Goal: Information Seeking & Learning: Check status

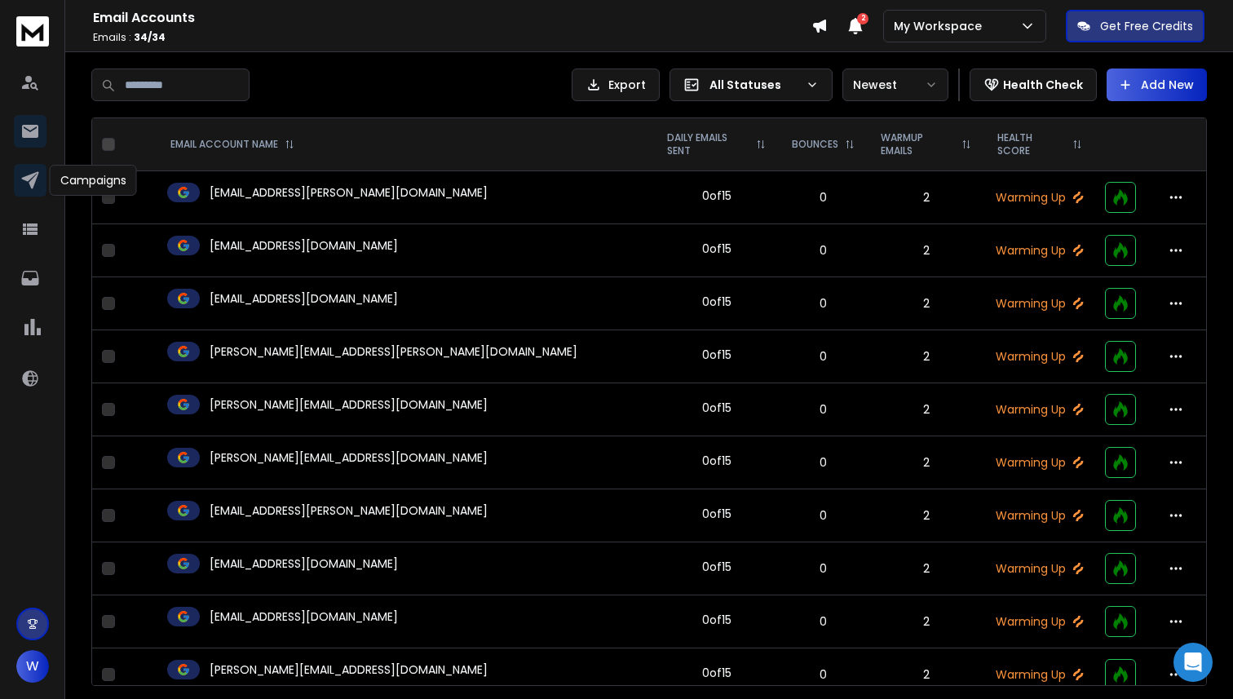
click at [32, 175] on icon at bounding box center [29, 179] width 17 height 17
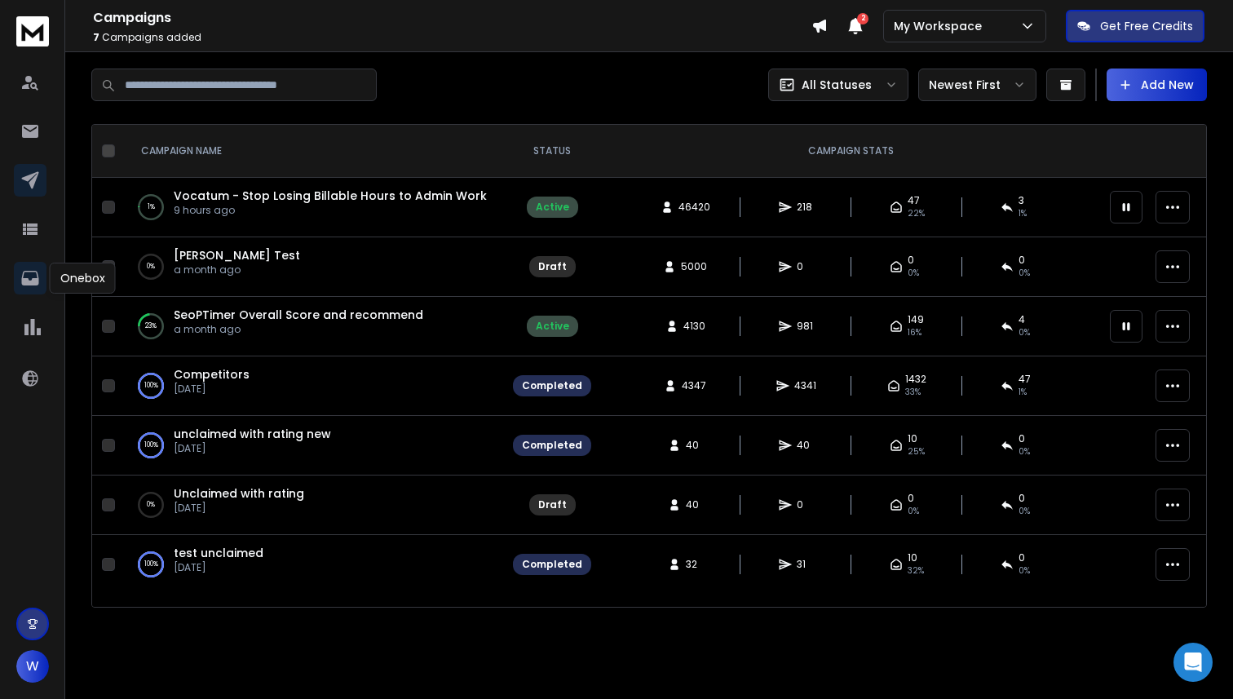
click at [30, 271] on icon at bounding box center [30, 278] width 20 height 20
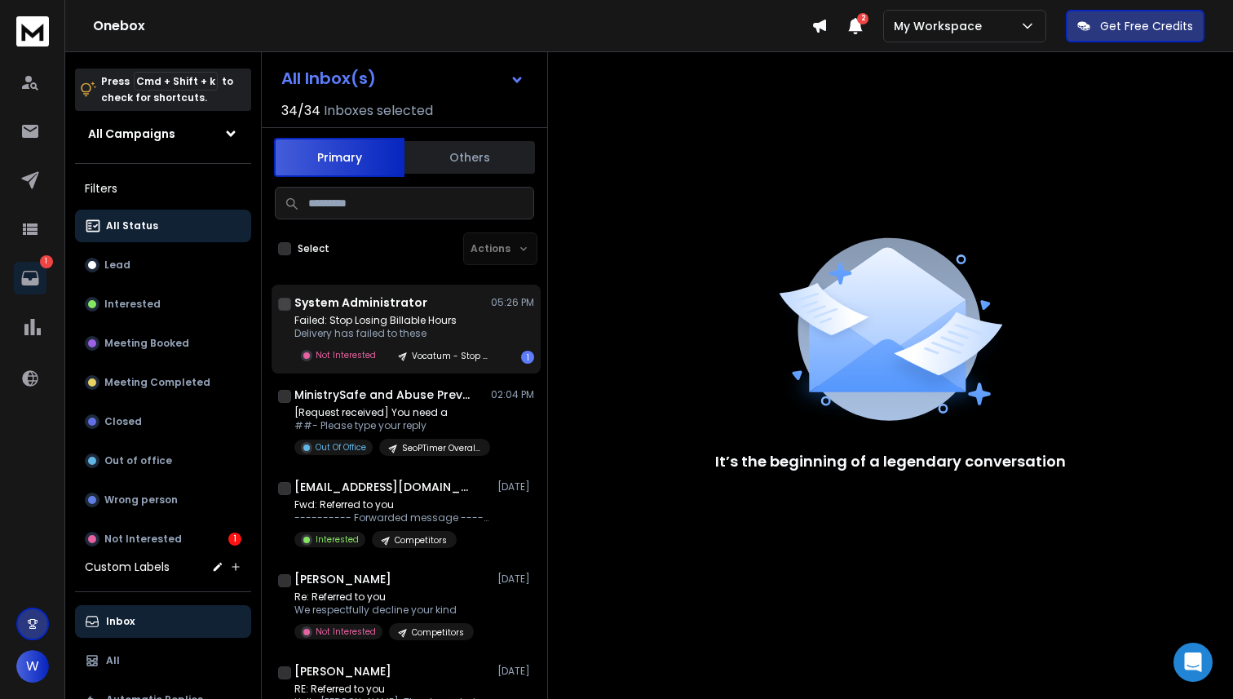
click at [359, 308] on h1 "System Administrator" at bounding box center [360, 302] width 133 height 16
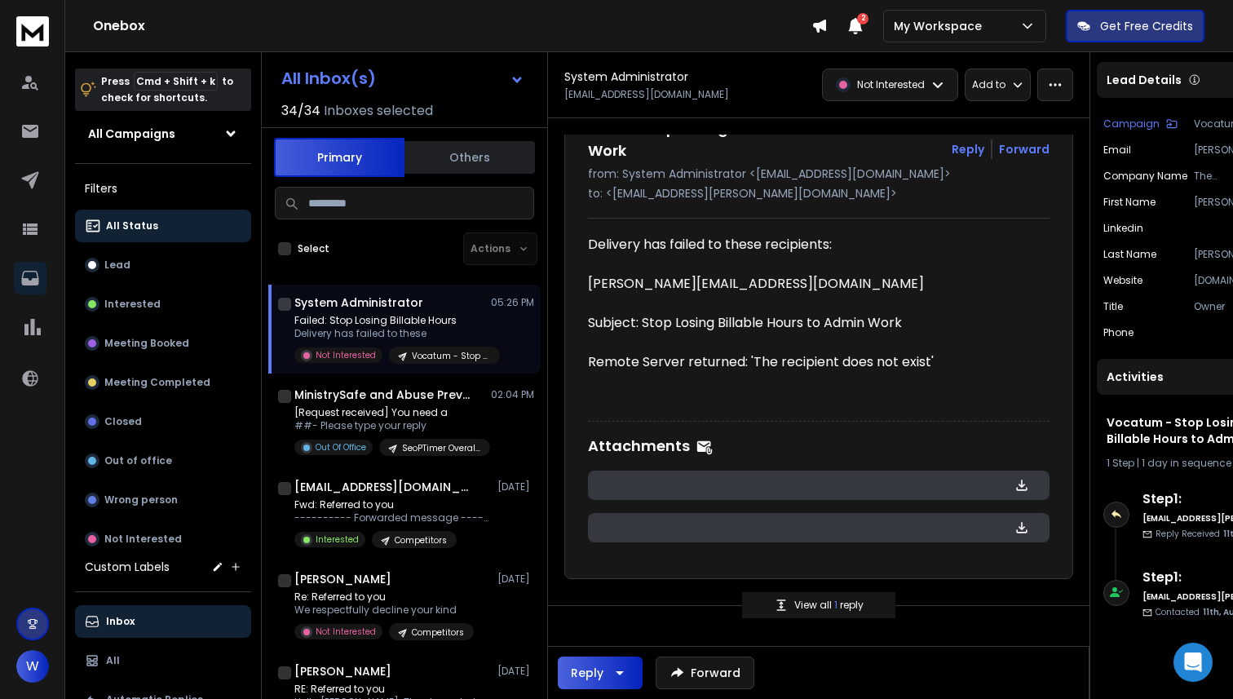
scroll to position [91, 0]
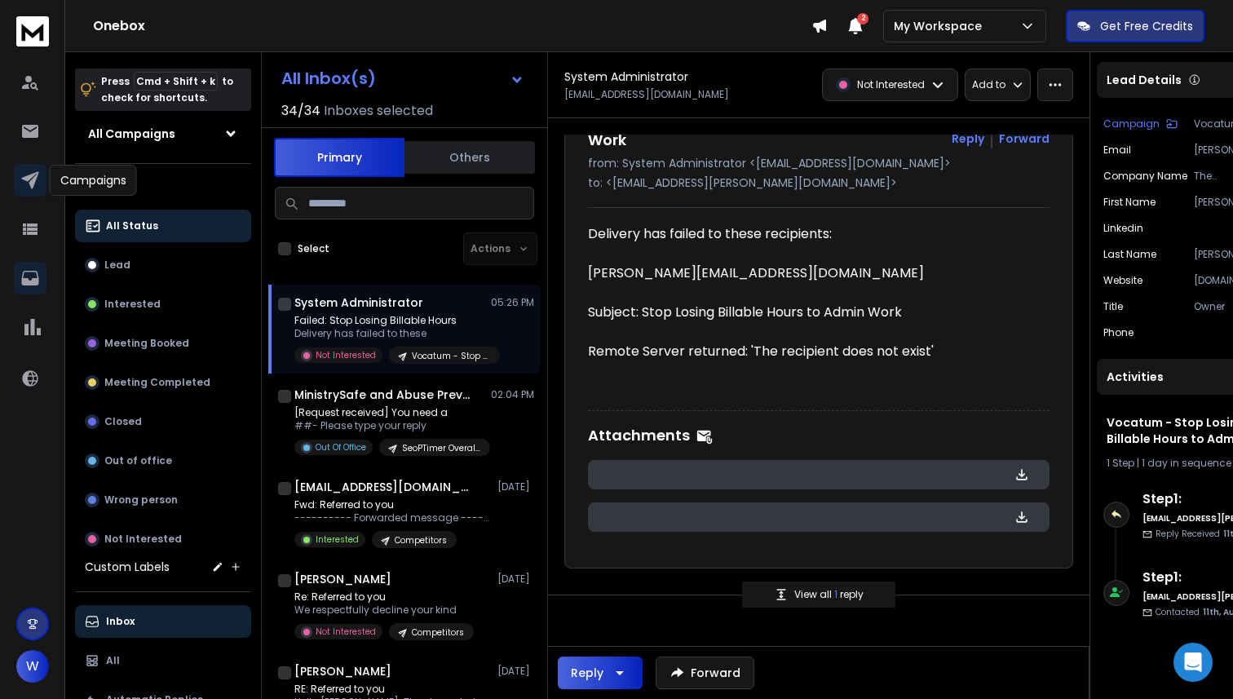
click at [25, 181] on icon at bounding box center [30, 180] width 20 height 20
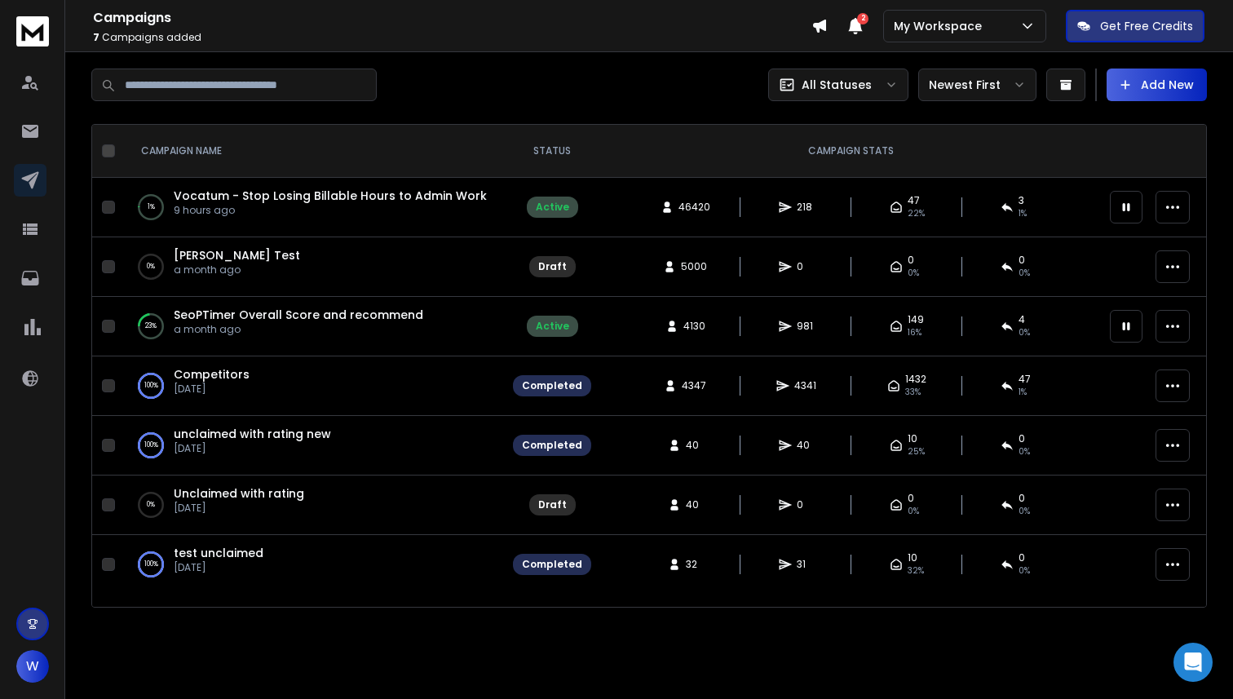
click at [434, 198] on span "Vocatum - Stop Losing Billable Hours to Admin Work" at bounding box center [330, 195] width 313 height 16
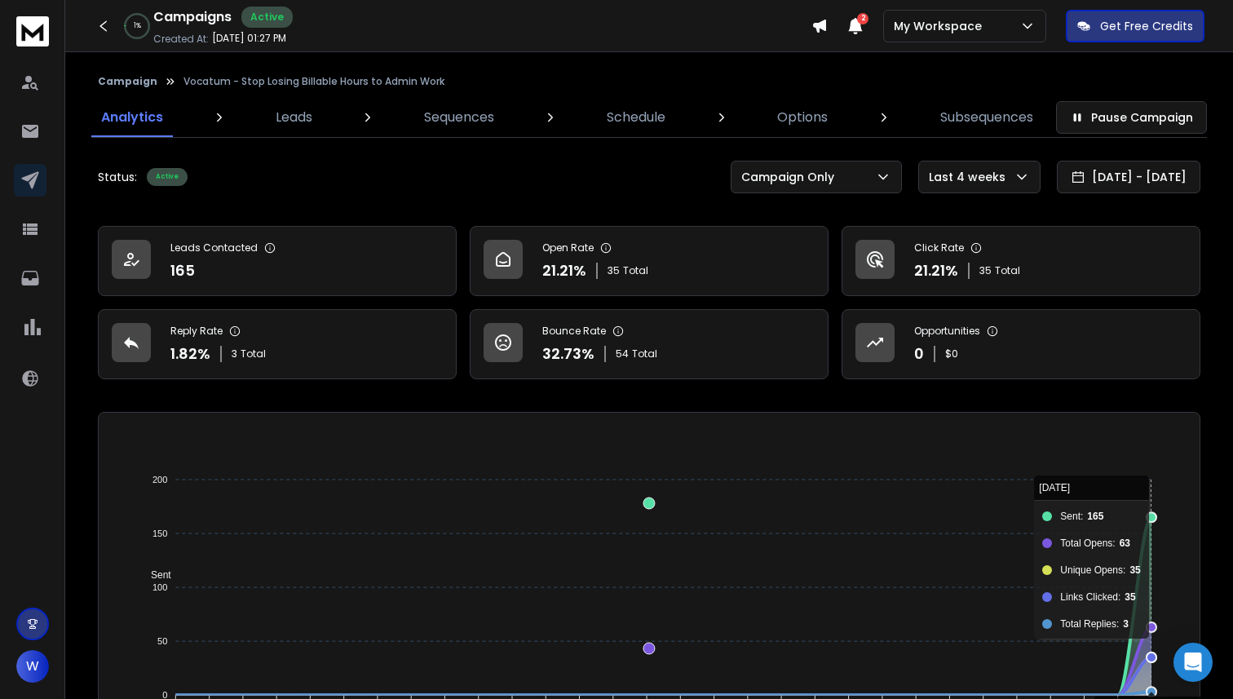
click at [1142, 561] on foreignobject "Sent Total Opens Unique Opens Links Clicked Total Replies" at bounding box center [649, 577] width 1021 height 285
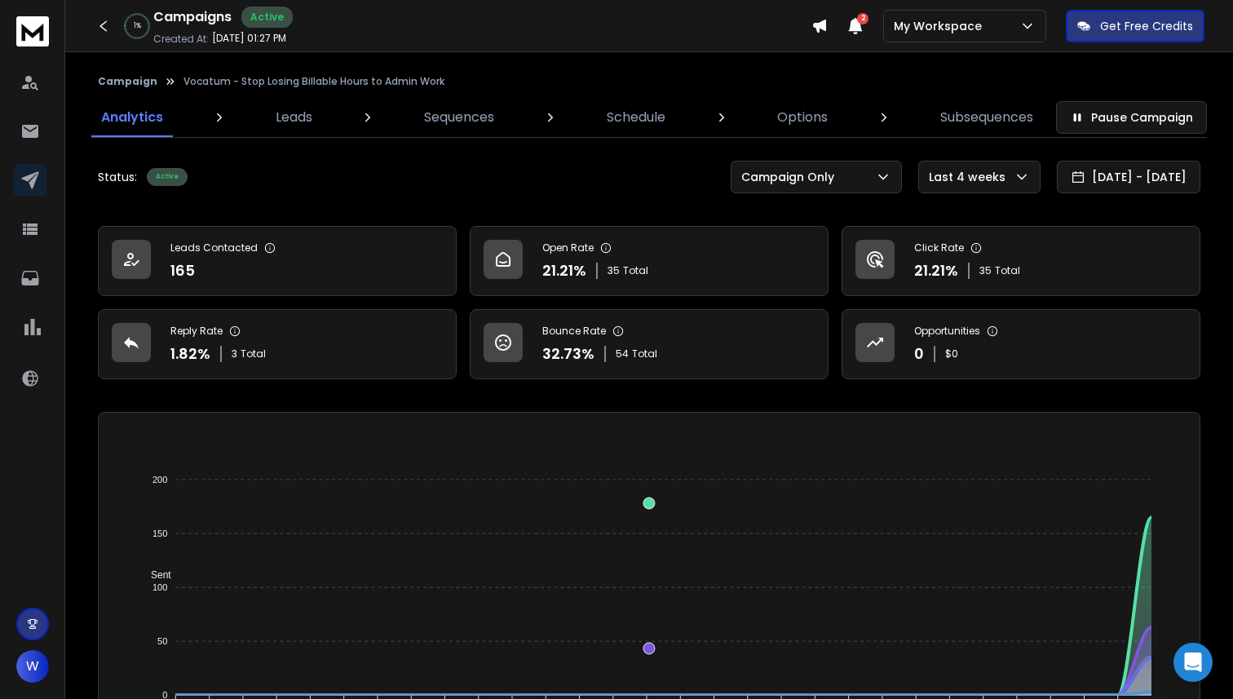
click at [245, 354] on span "Total" at bounding box center [252, 353] width 25 height 13
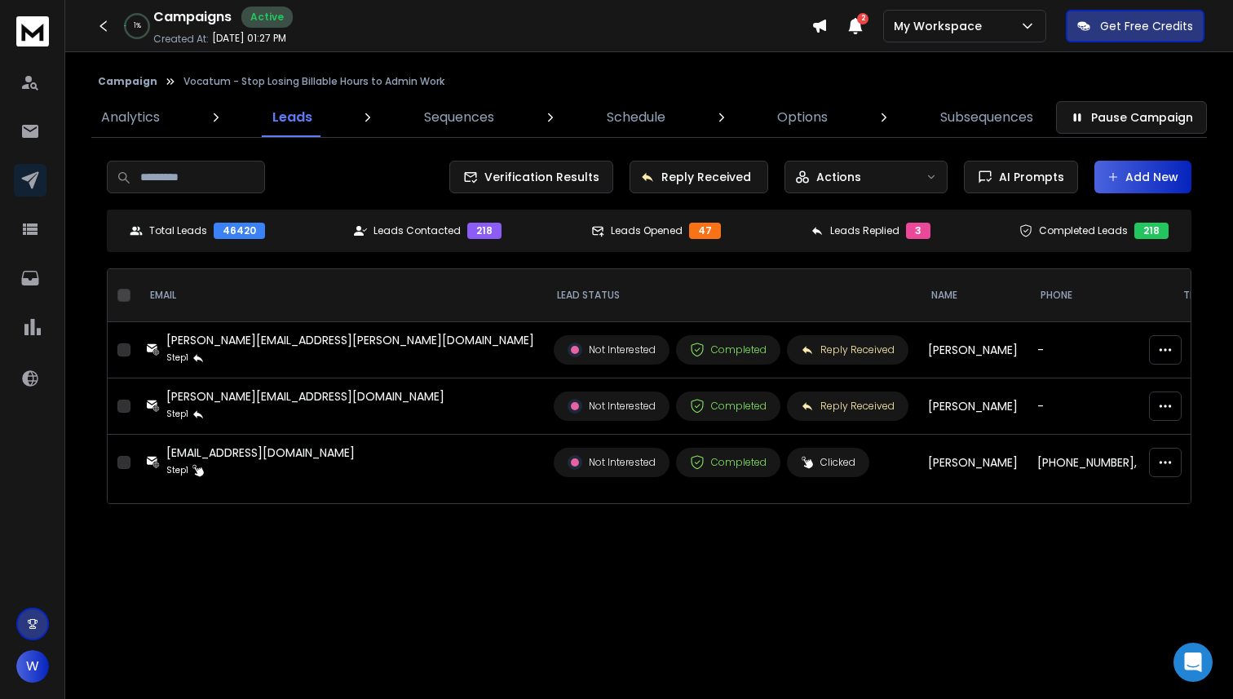
click at [317, 458] on div "[EMAIL_ADDRESS][DOMAIN_NAME] Step 1" at bounding box center [340, 462] width 387 height 36
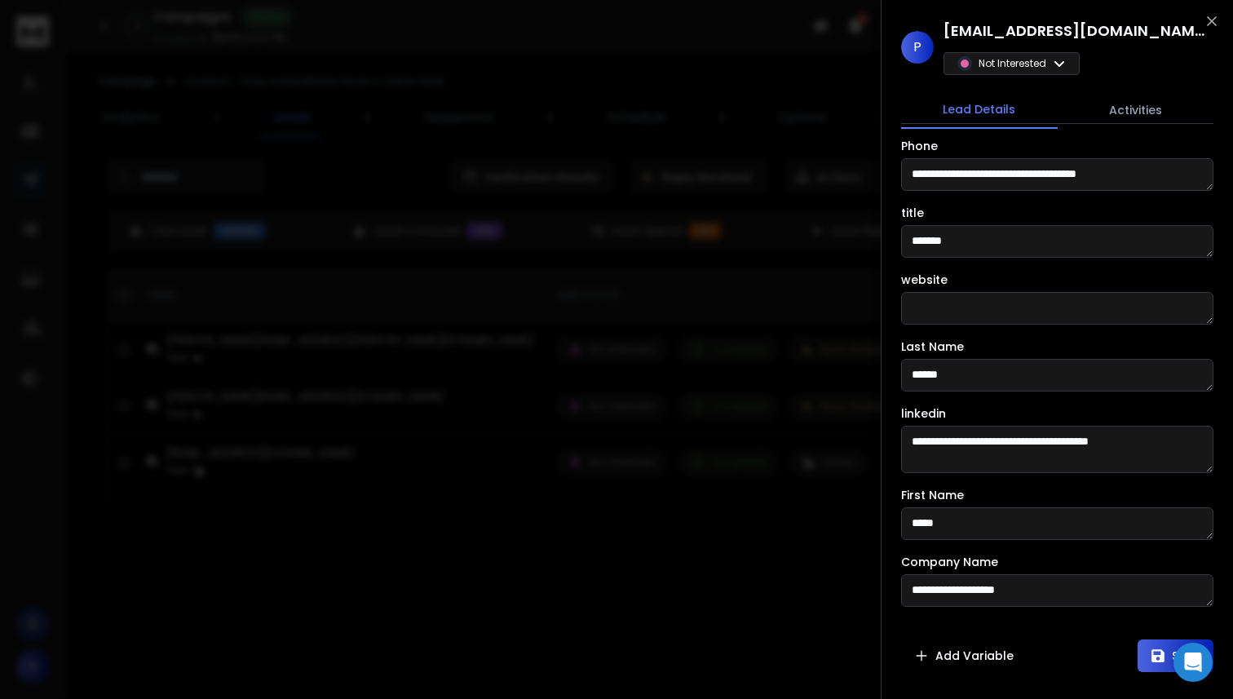
click at [1131, 104] on button "Activities" at bounding box center [1135, 110] width 157 height 36
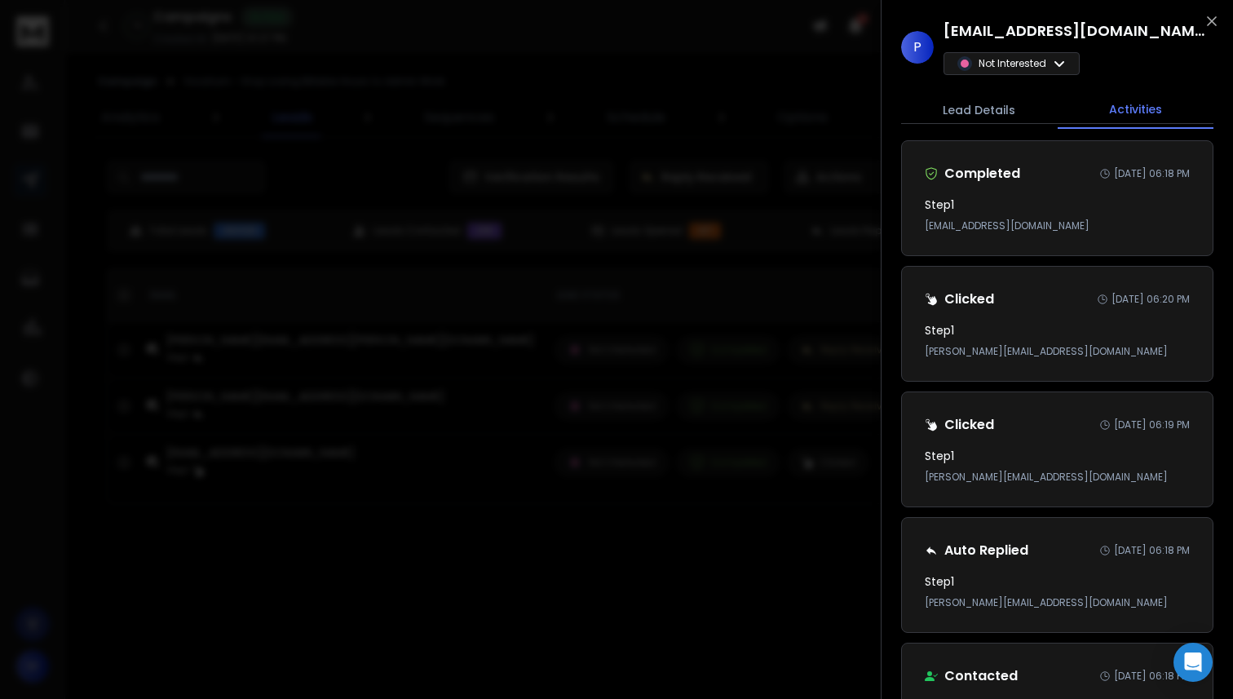
click at [986, 115] on button "Lead Details" at bounding box center [979, 110] width 157 height 36
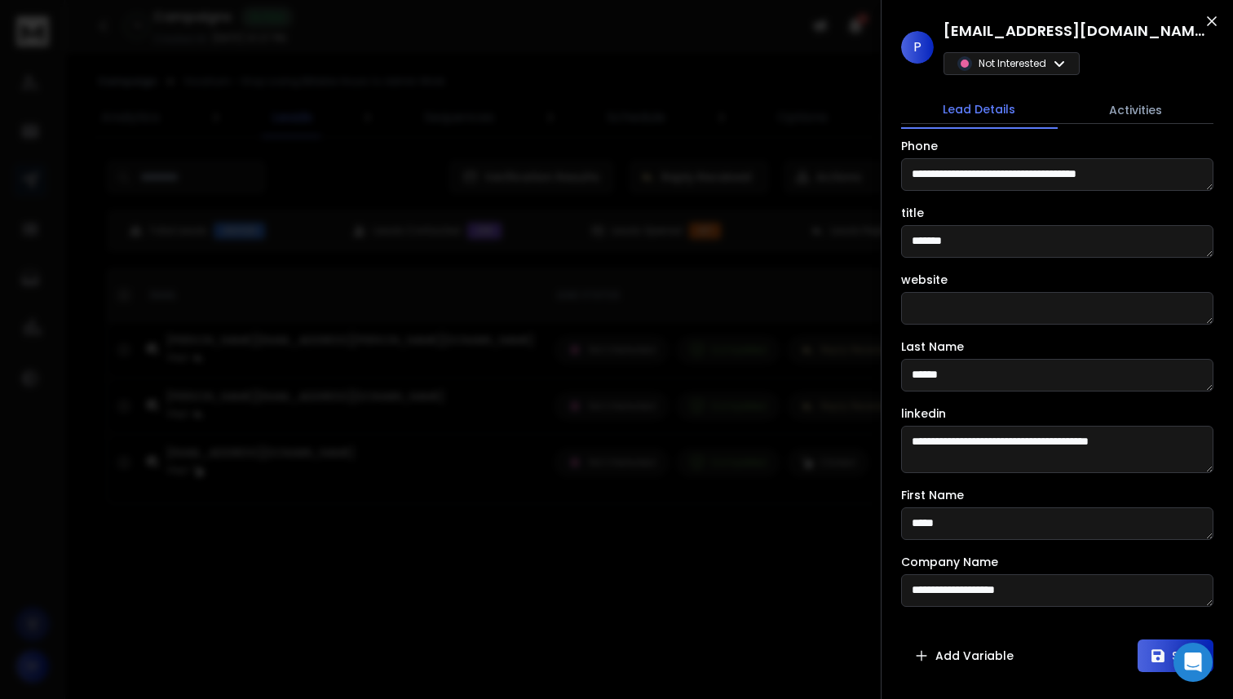
click at [1211, 19] on icon "button" at bounding box center [1211, 21] width 16 height 16
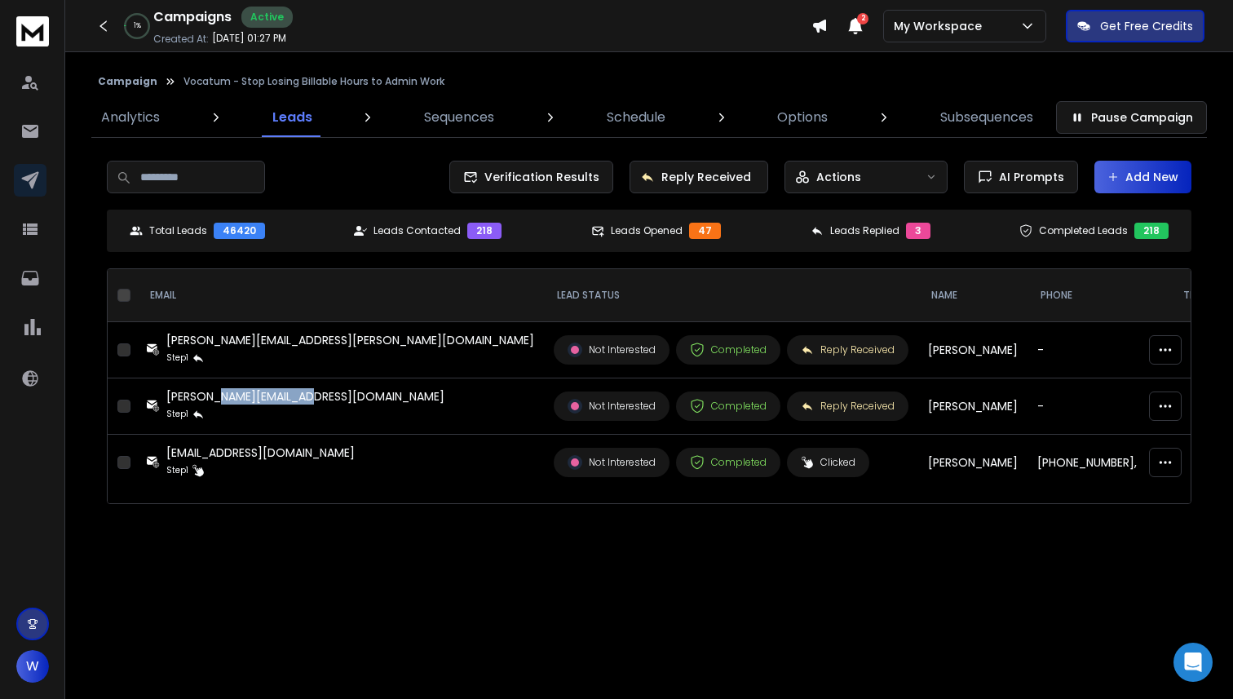
drag, startPoint x: 320, startPoint y: 394, endPoint x: 222, endPoint y: 396, distance: 98.7
click at [222, 396] on div "[PERSON_NAME][EMAIL_ADDRESS][DOMAIN_NAME] Step 1" at bounding box center [340, 406] width 387 height 36
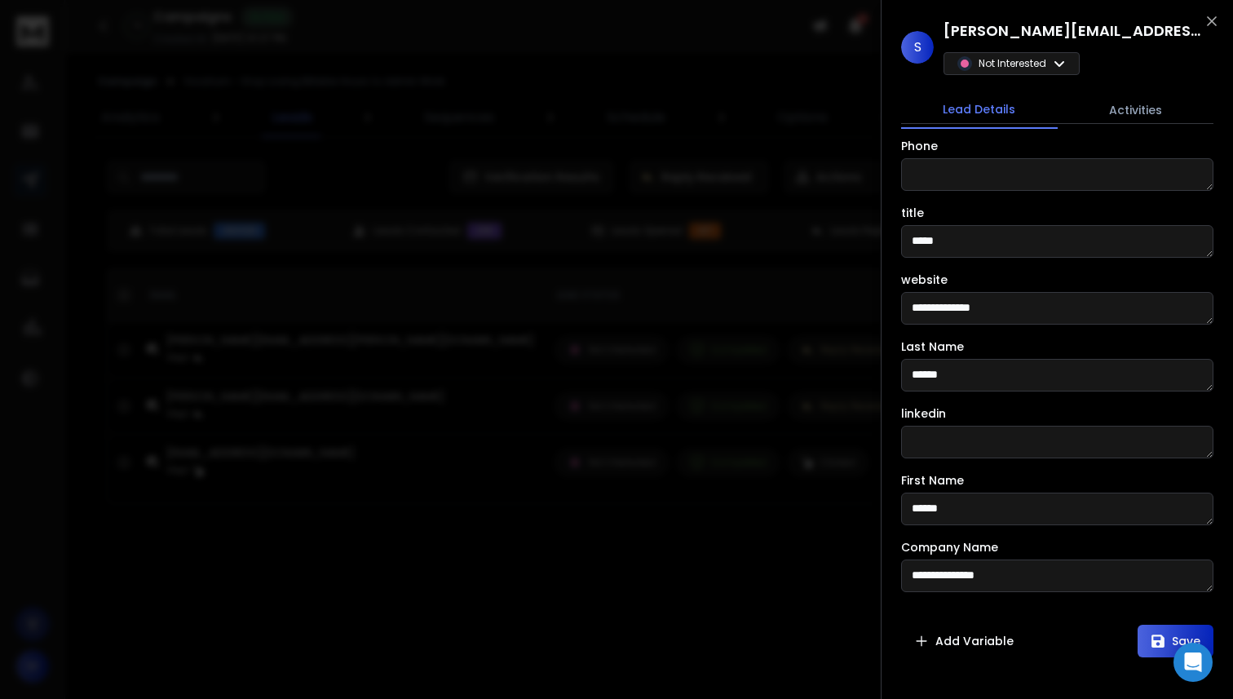
drag, startPoint x: 1013, startPoint y: 312, endPoint x: 887, endPoint y: 301, distance: 126.9
click at [887, 301] on div "**********" at bounding box center [1056, 349] width 352 height 699
click at [218, 75] on div at bounding box center [616, 349] width 1233 height 699
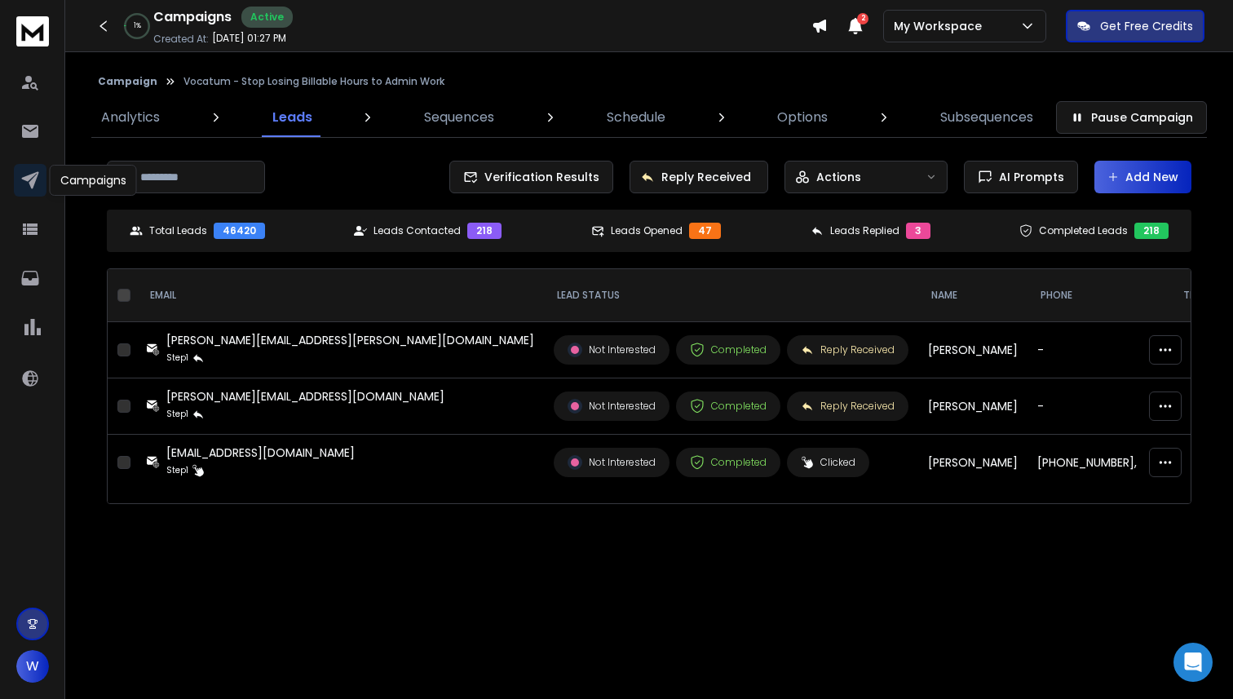
click at [23, 181] on icon at bounding box center [30, 180] width 20 height 20
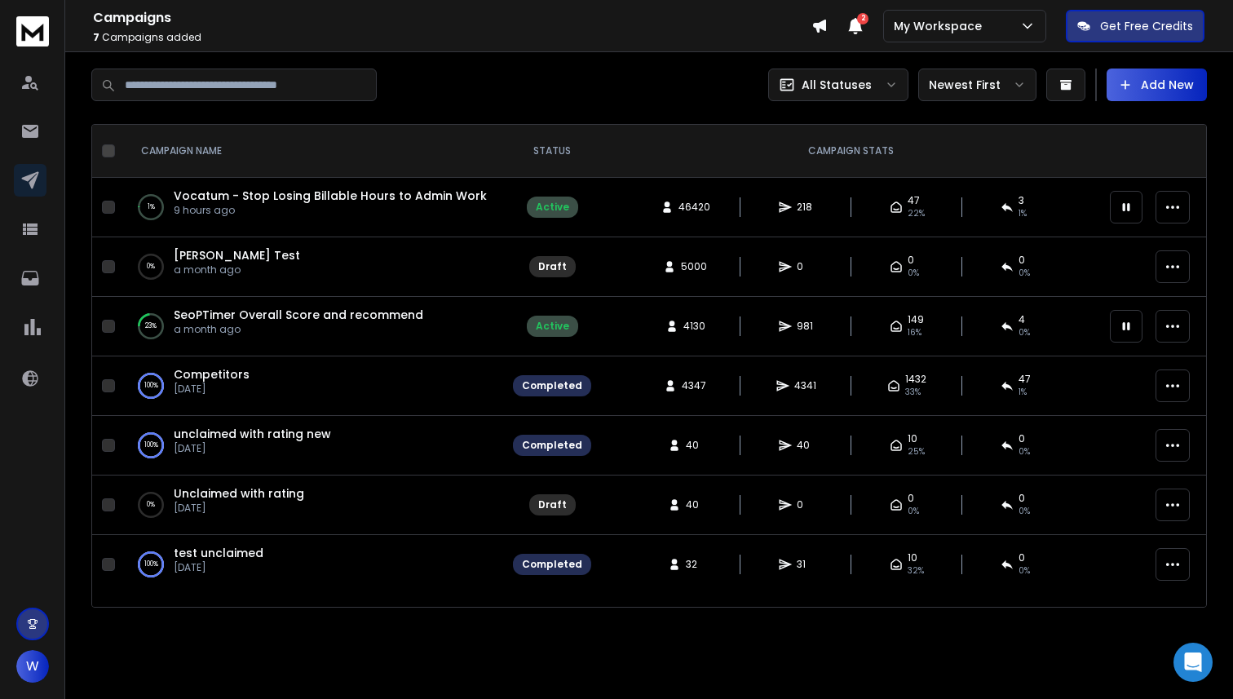
click at [311, 199] on span "Vocatum - Stop Losing Billable Hours to Admin Work" at bounding box center [330, 195] width 313 height 16
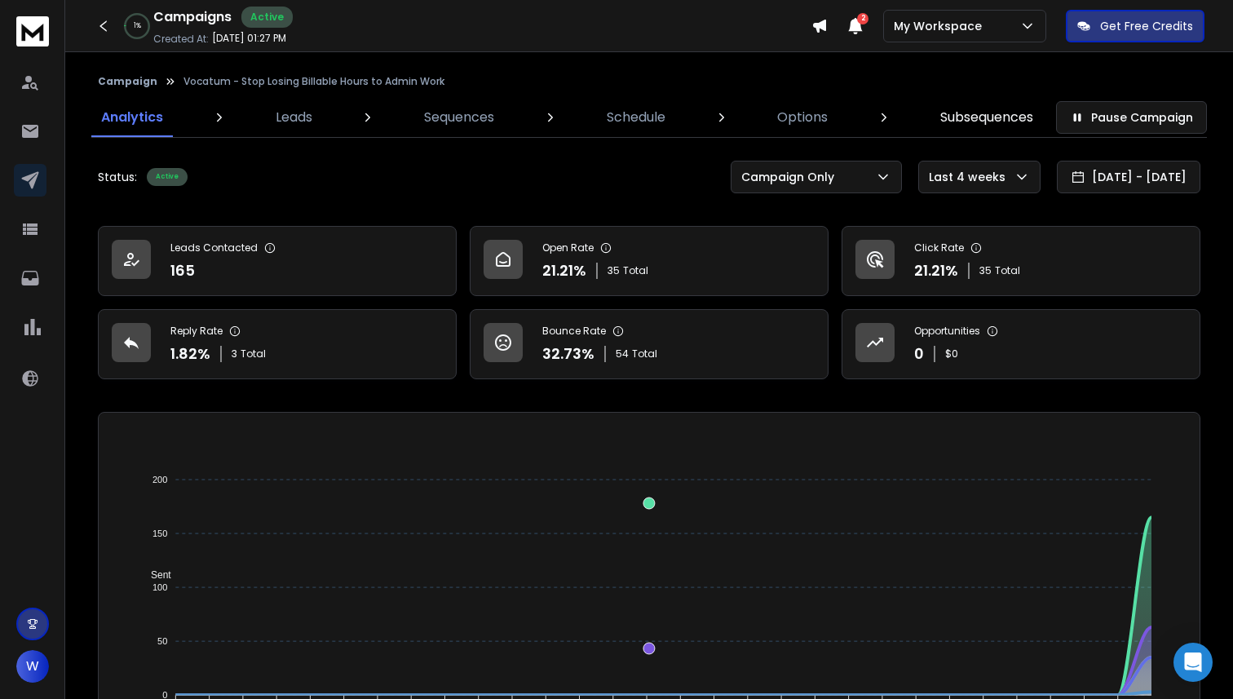
click at [981, 117] on p "Subsequences" at bounding box center [986, 118] width 93 height 20
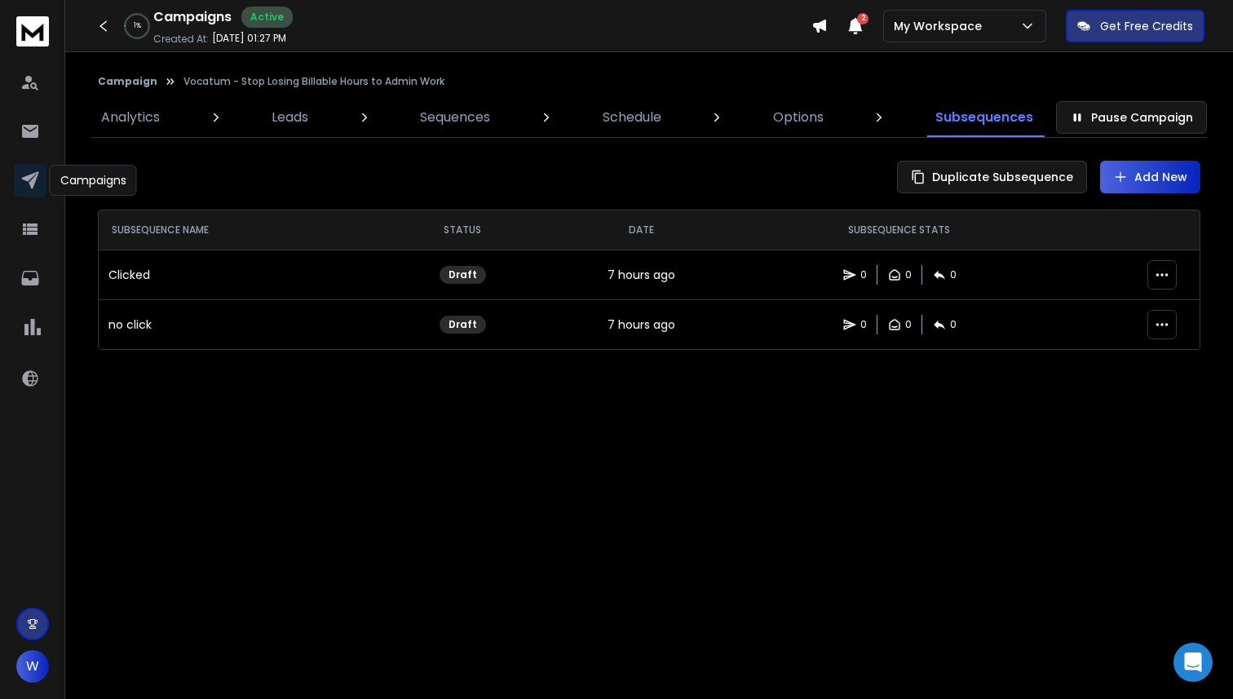
click at [33, 179] on icon at bounding box center [29, 179] width 17 height 17
